Goal: Task Accomplishment & Management: Manage account settings

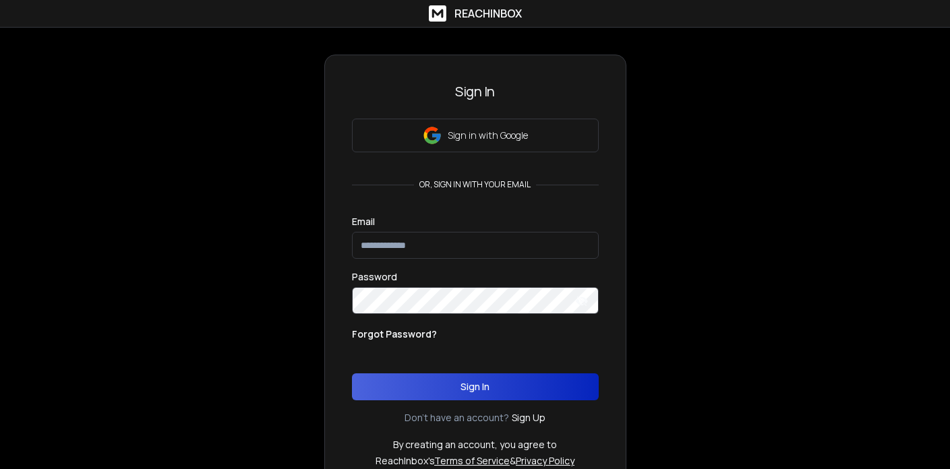
click at [402, 250] on input "email" at bounding box center [475, 245] width 247 height 27
type input "**********"
click at [426, 390] on button "Sign In" at bounding box center [475, 387] width 247 height 27
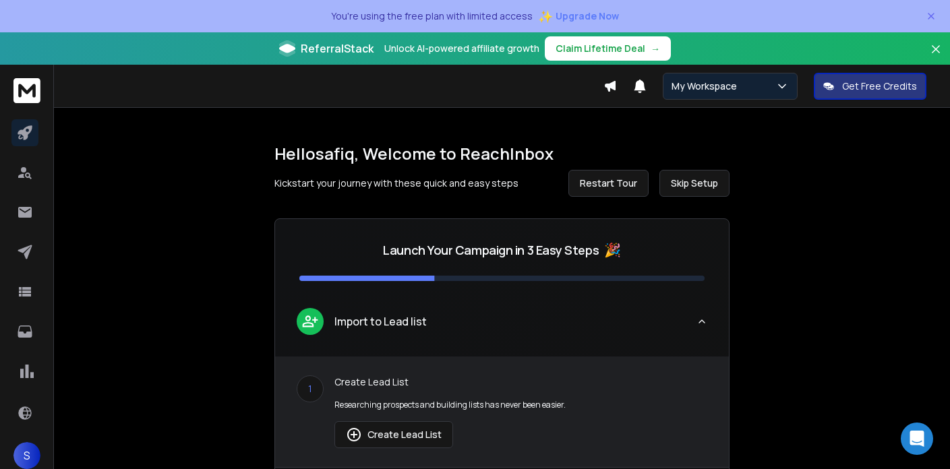
click at [730, 96] on button "My Workspace" at bounding box center [730, 86] width 135 height 27
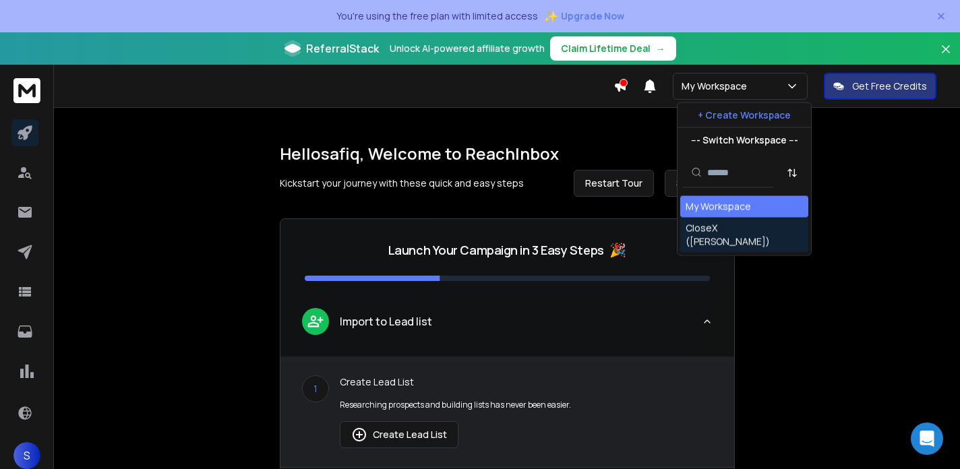
click at [721, 235] on div "CloseX (Safiq)" at bounding box center [744, 235] width 128 height 35
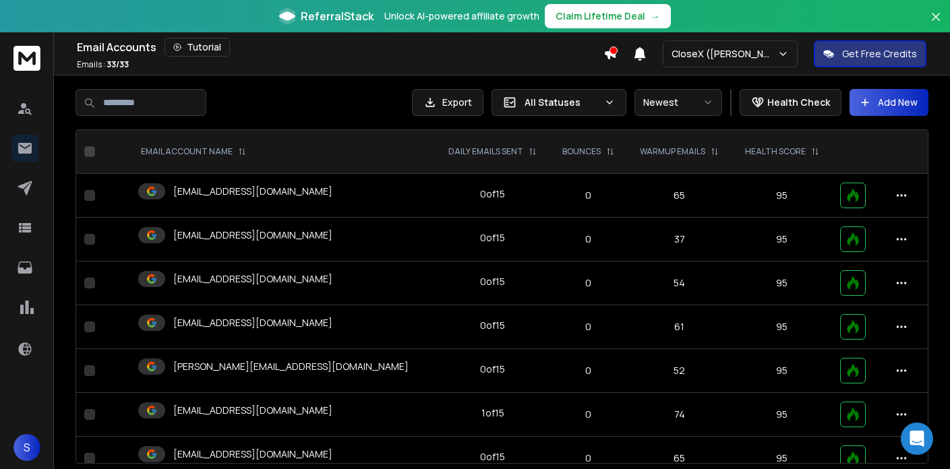
click at [936, 25] on button "Close banner" at bounding box center [936, 24] width 18 height 32
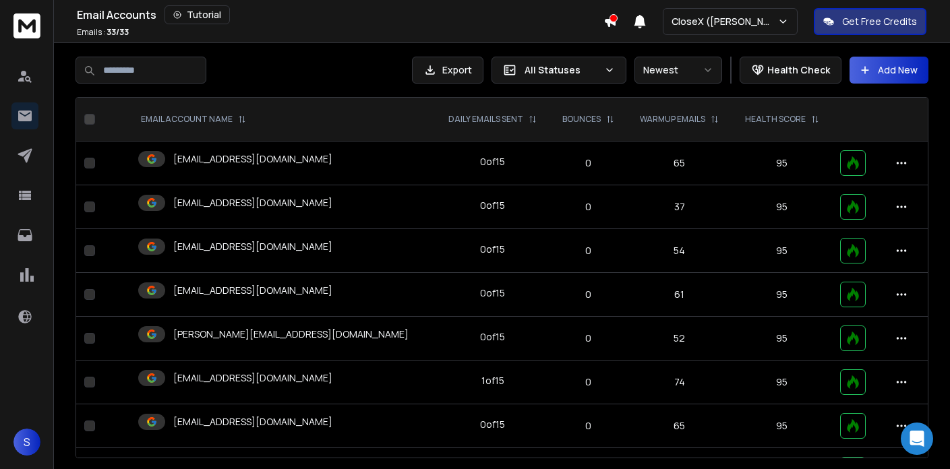
click at [892, 67] on button "Add New" at bounding box center [888, 70] width 79 height 27
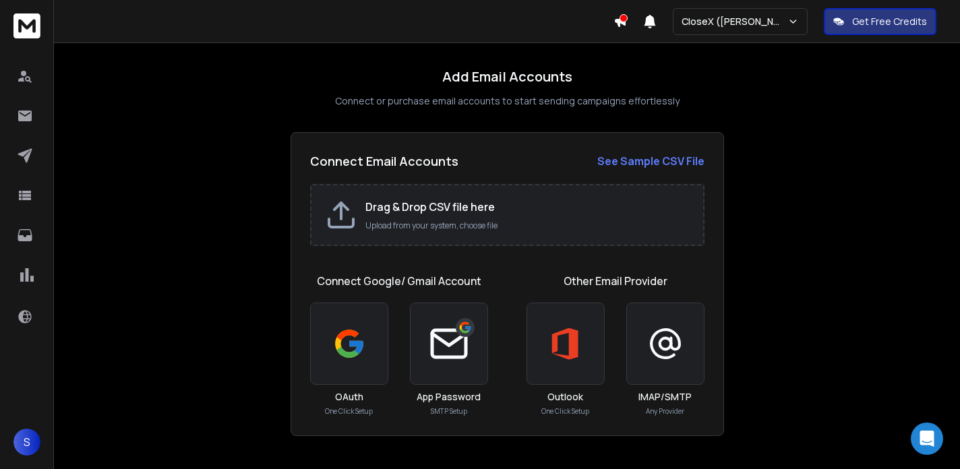
click at [560, 344] on icon at bounding box center [565, 344] width 32 height 32
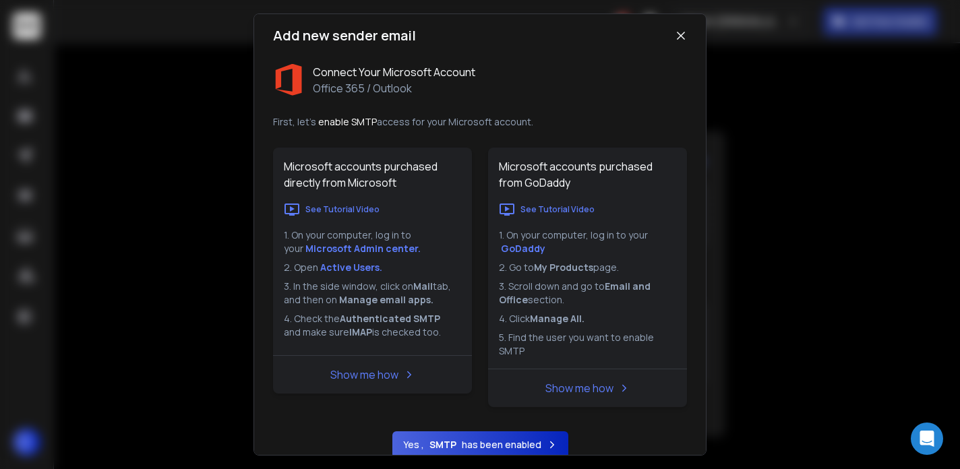
scroll to position [16, 0]
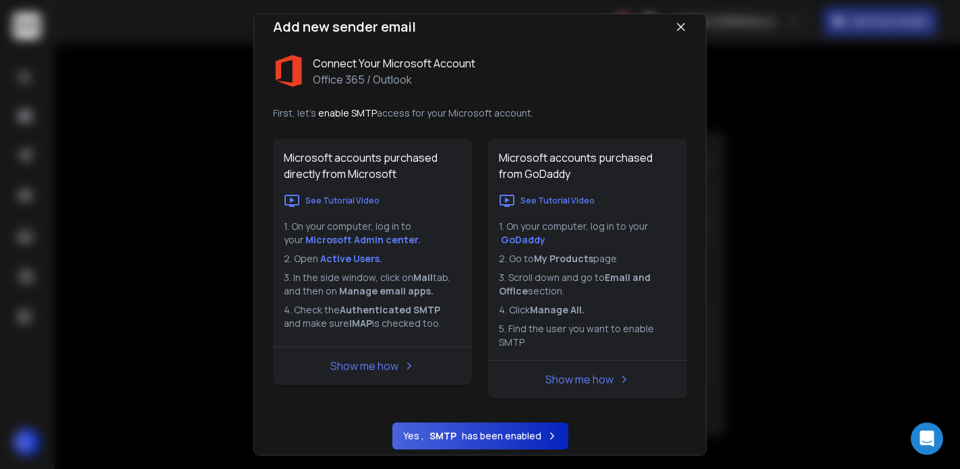
click at [477, 428] on button "Yes , SMTP has been enabled" at bounding box center [480, 436] width 176 height 27
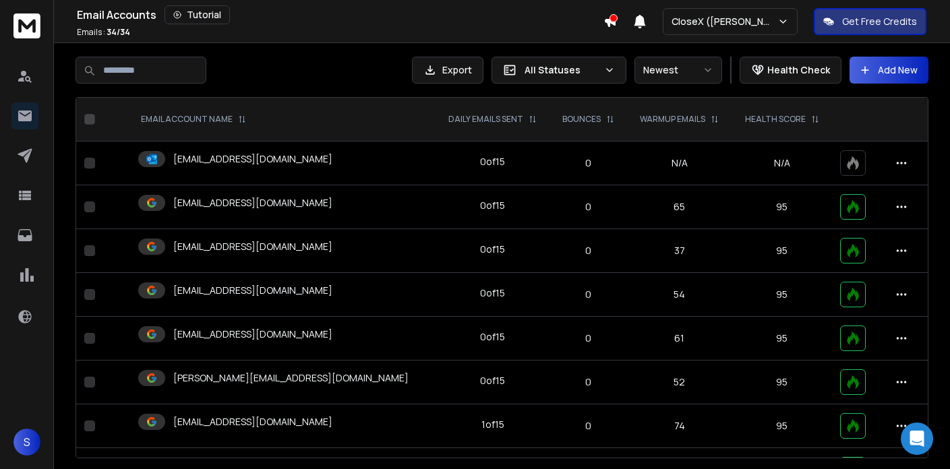
copy p "dong@HolyNSchool.onmicrosoft.com"
drag, startPoint x: 351, startPoint y: 159, endPoint x: 167, endPoint y: 158, distance: 184.7
click at [167, 158] on div "dong@HolyNSchool.onmicrosoft.com" at bounding box center [282, 159] width 289 height 16
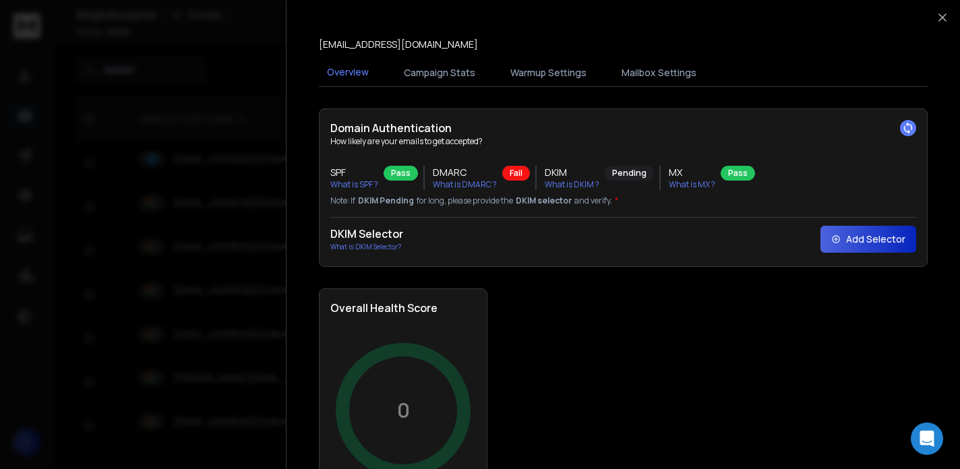
click at [925, 25] on div "dong@HolyNSchool.onmicrosoft.com Overview Campaign Stats Warmup Settings Mailbo…" at bounding box center [623, 298] width 641 height 564
click at [938, 20] on icon "button" at bounding box center [942, 17] width 13 height 13
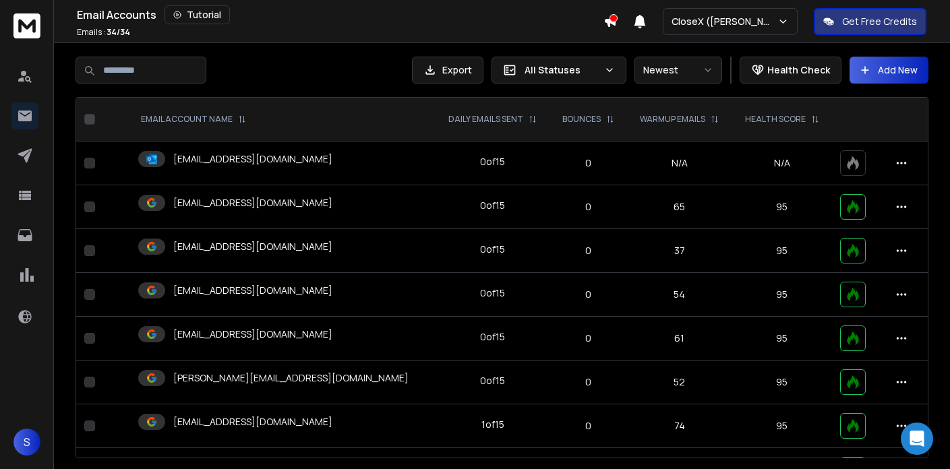
click at [895, 160] on icon at bounding box center [901, 163] width 12 height 12
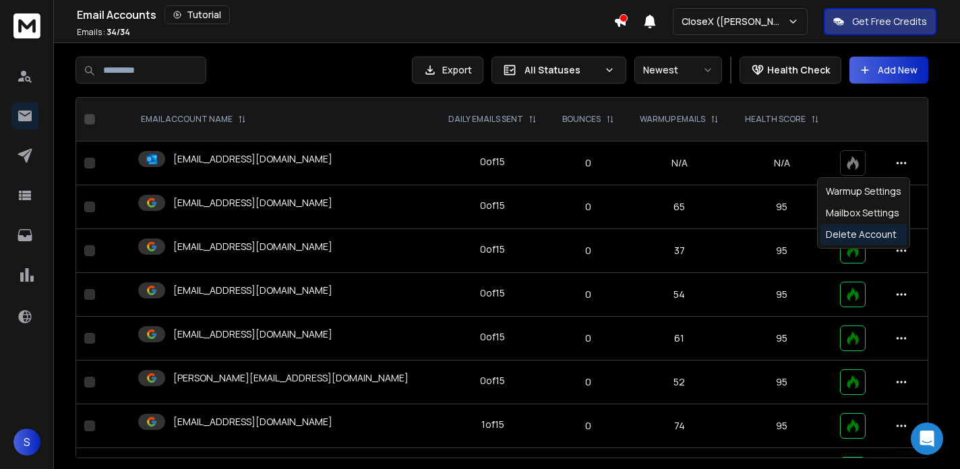
click at [859, 239] on div "Delete Account" at bounding box center [863, 235] width 86 height 22
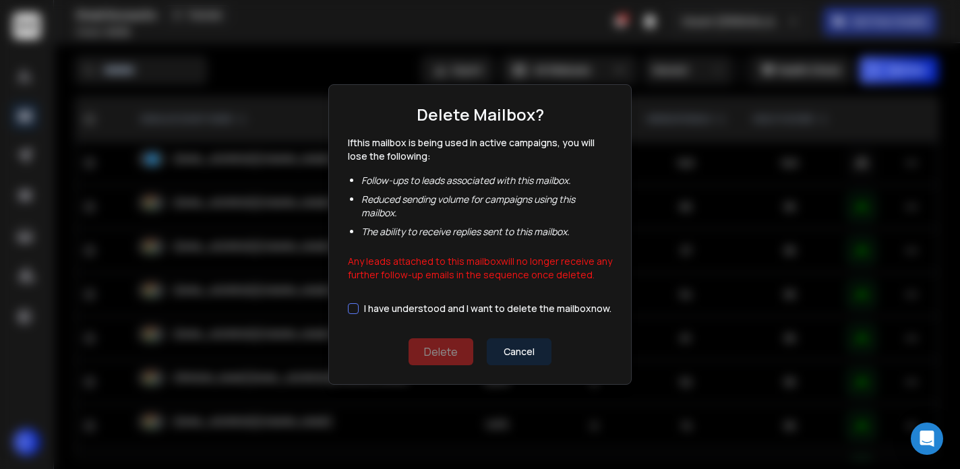
click at [357, 311] on button "I have understood and I want to delete the mailbox now." at bounding box center [353, 308] width 11 height 11
click at [425, 348] on button "Delete" at bounding box center [441, 351] width 65 height 27
